Goal: Answer question/provide support

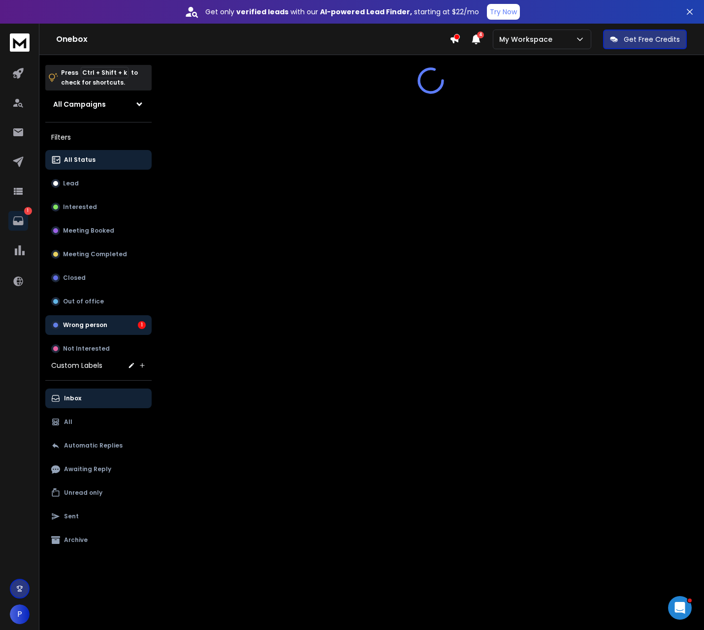
click at [92, 319] on button "Wrong person 1" at bounding box center [98, 325] width 106 height 20
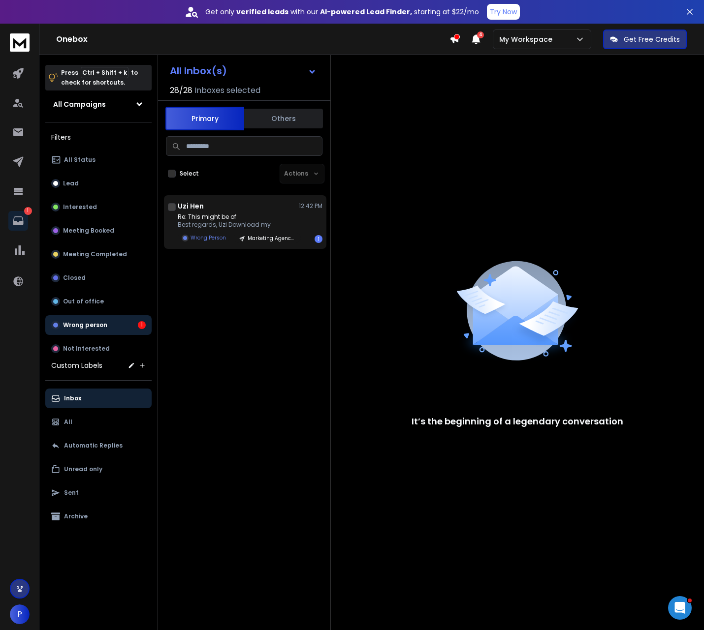
click at [260, 218] on p "Re: This might be of" at bounding box center [237, 217] width 118 height 8
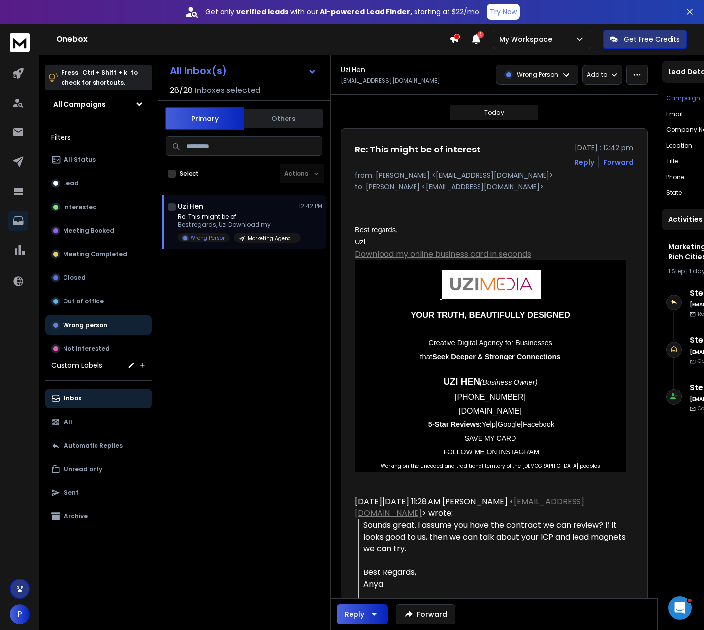
click at [201, 234] on div "Wrong Person" at bounding box center [204, 237] width 52 height 9
click at [203, 236] on p "Wrong Person" at bounding box center [207, 237] width 35 height 7
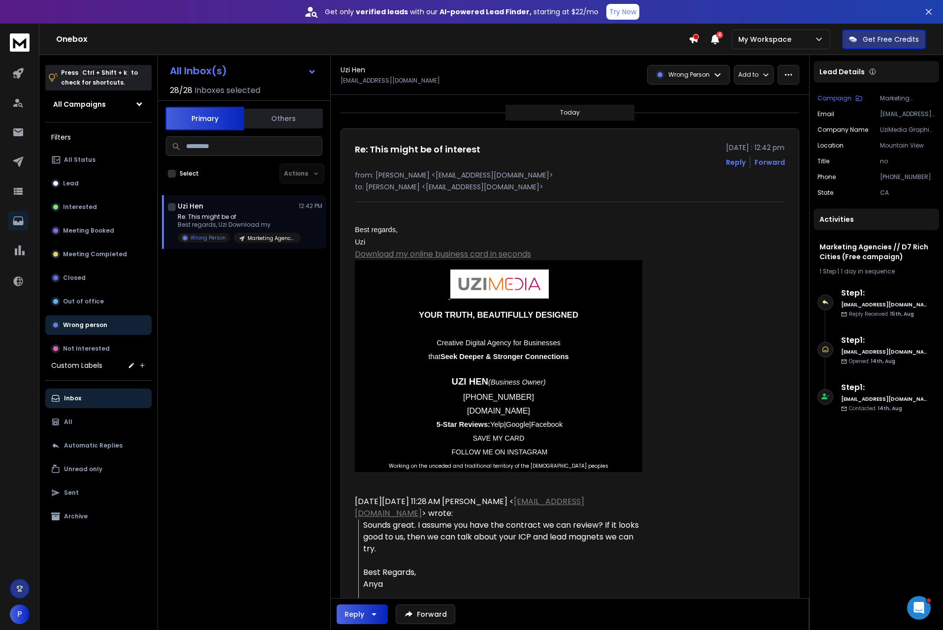
click at [703, 82] on div "Wrong Person" at bounding box center [688, 74] width 82 height 19
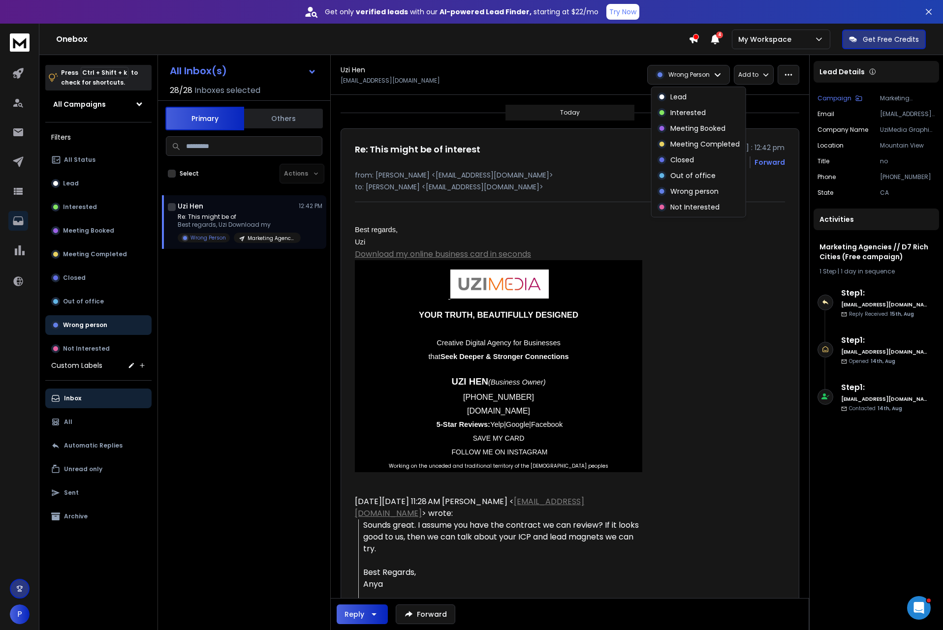
click at [230, 341] on div "Uzi Hen 12:42 PM Re: This might be of Best regards, Uzi Download my Wrong Perso…" at bounding box center [244, 273] width 172 height 160
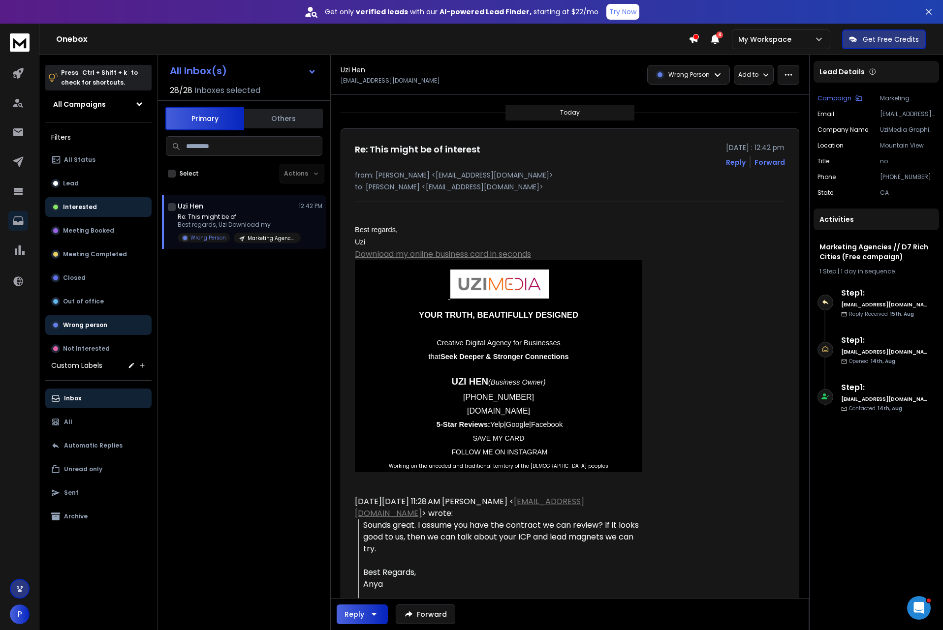
click at [99, 204] on button "Interested" at bounding box center [98, 207] width 106 height 20
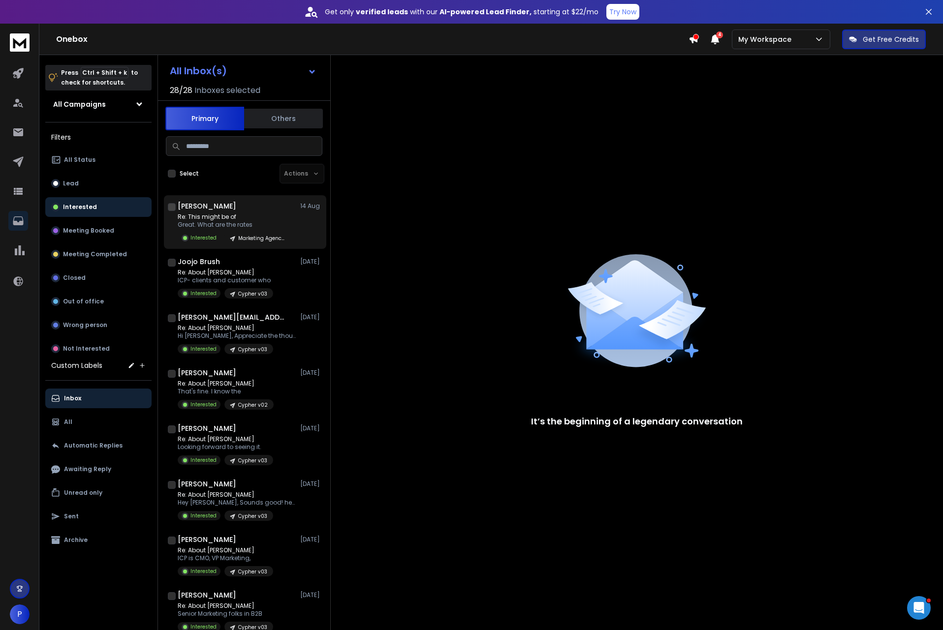
click at [247, 218] on p "Re: This might be of" at bounding box center [235, 217] width 114 height 8
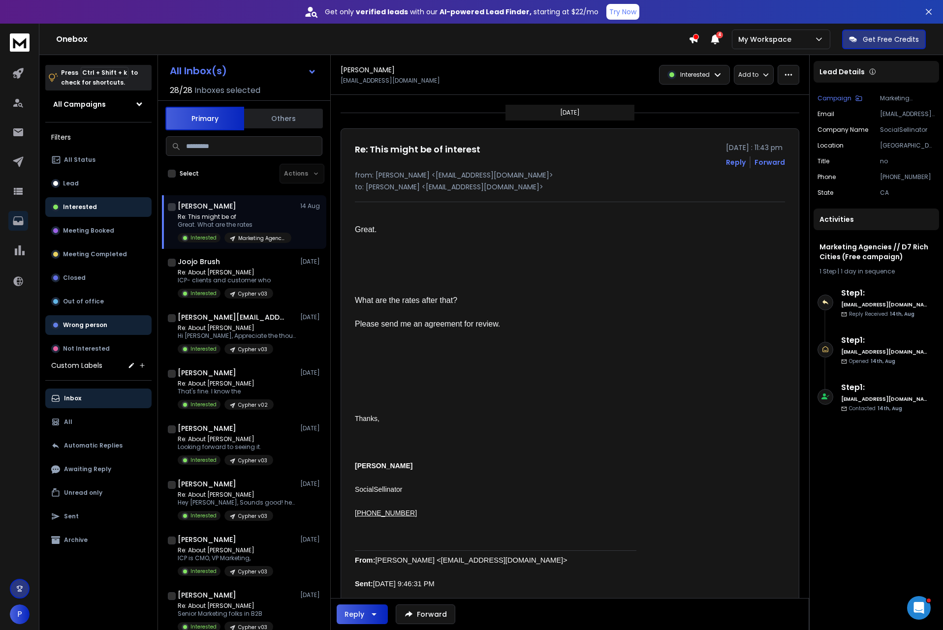
click at [110, 325] on button "Wrong person" at bounding box center [98, 325] width 106 height 20
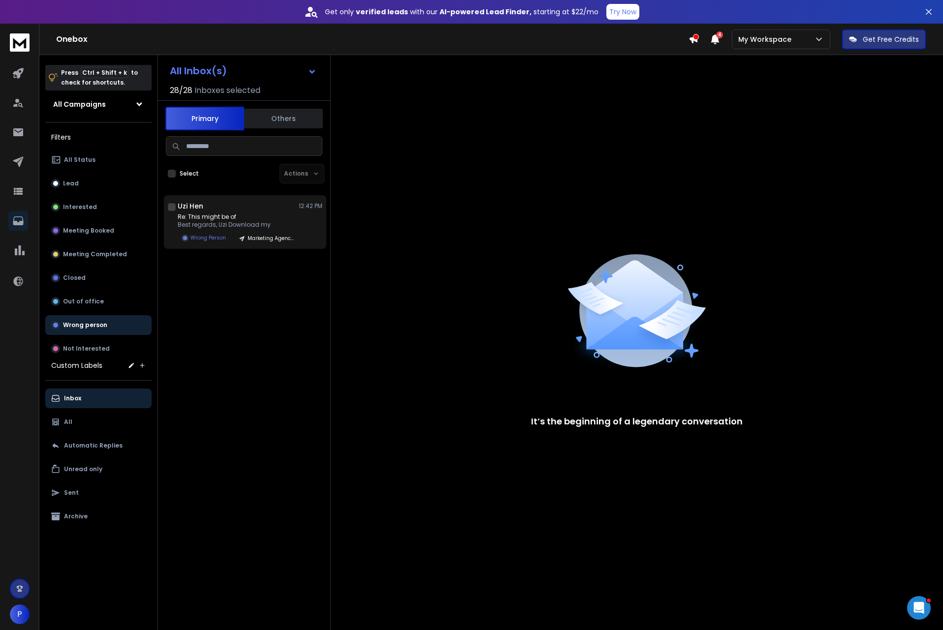
click at [203, 241] on p "Wrong Person" at bounding box center [207, 237] width 35 height 7
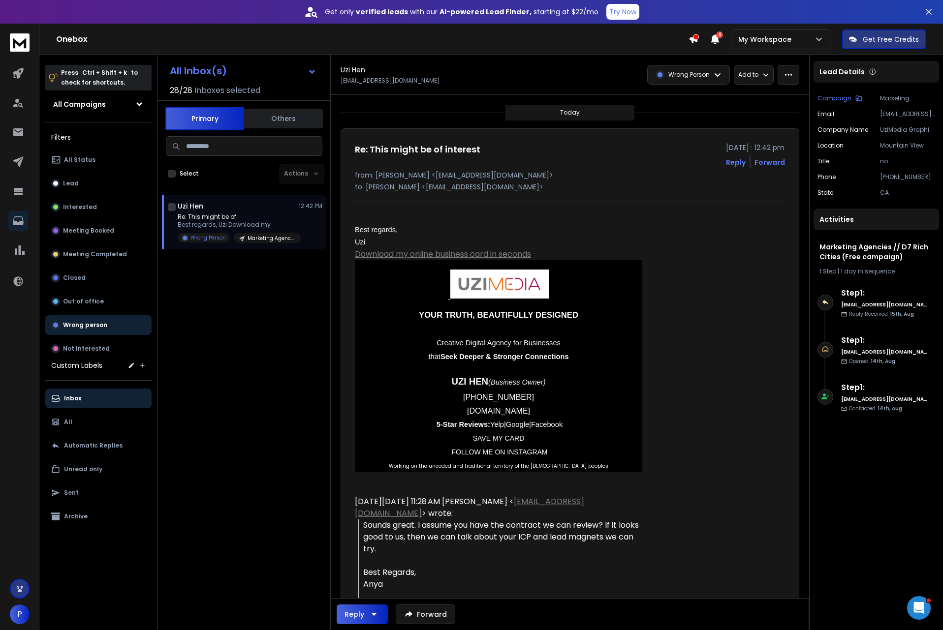
click at [686, 68] on div "Wrong Person" at bounding box center [688, 74] width 82 height 19
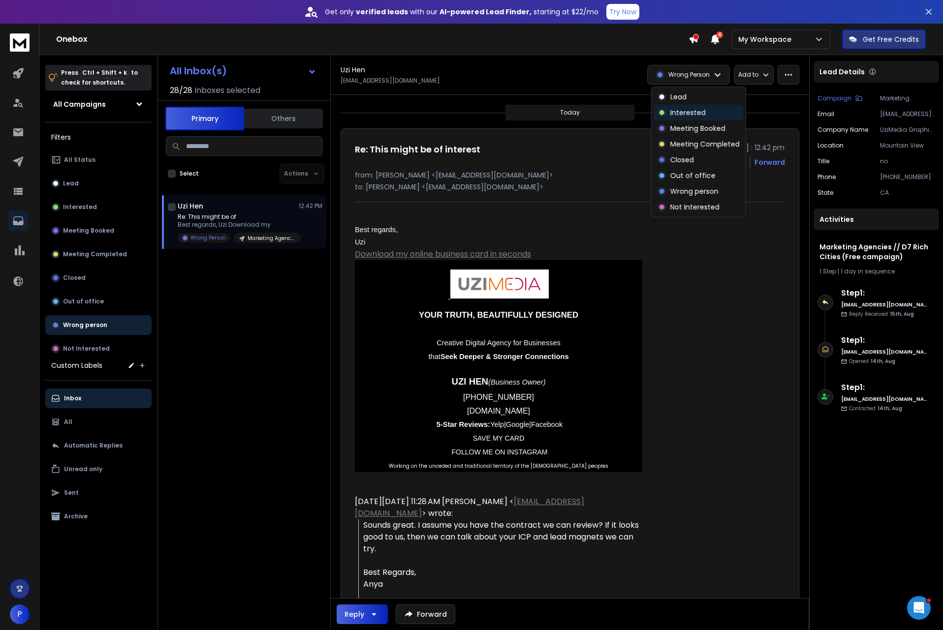
click at [685, 112] on p "Interested" at bounding box center [687, 113] width 35 height 10
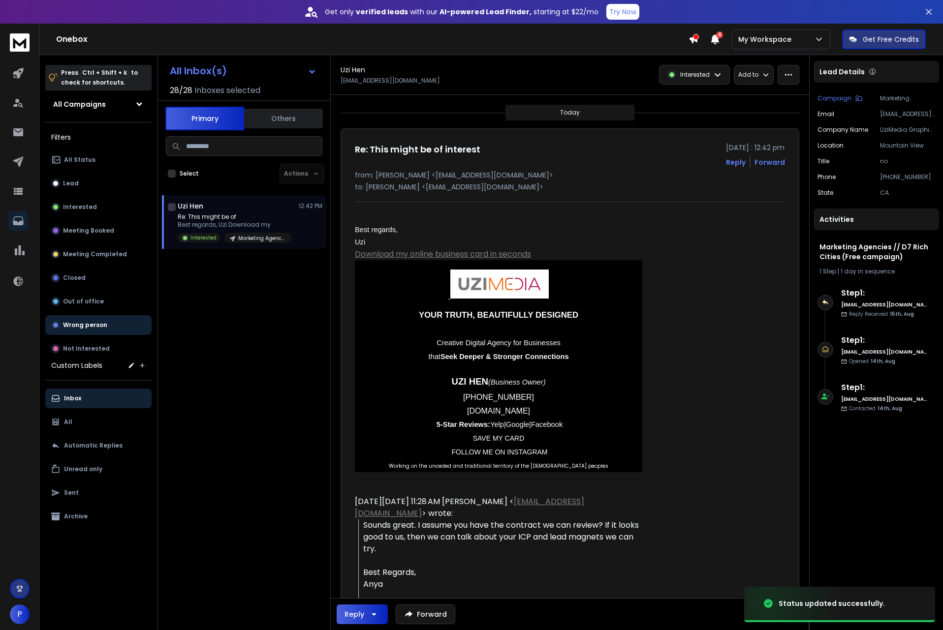
click at [489, 224] on div "Best regards," at bounding box center [498, 230] width 287 height 12
